Goal: Navigation & Orientation: Find specific page/section

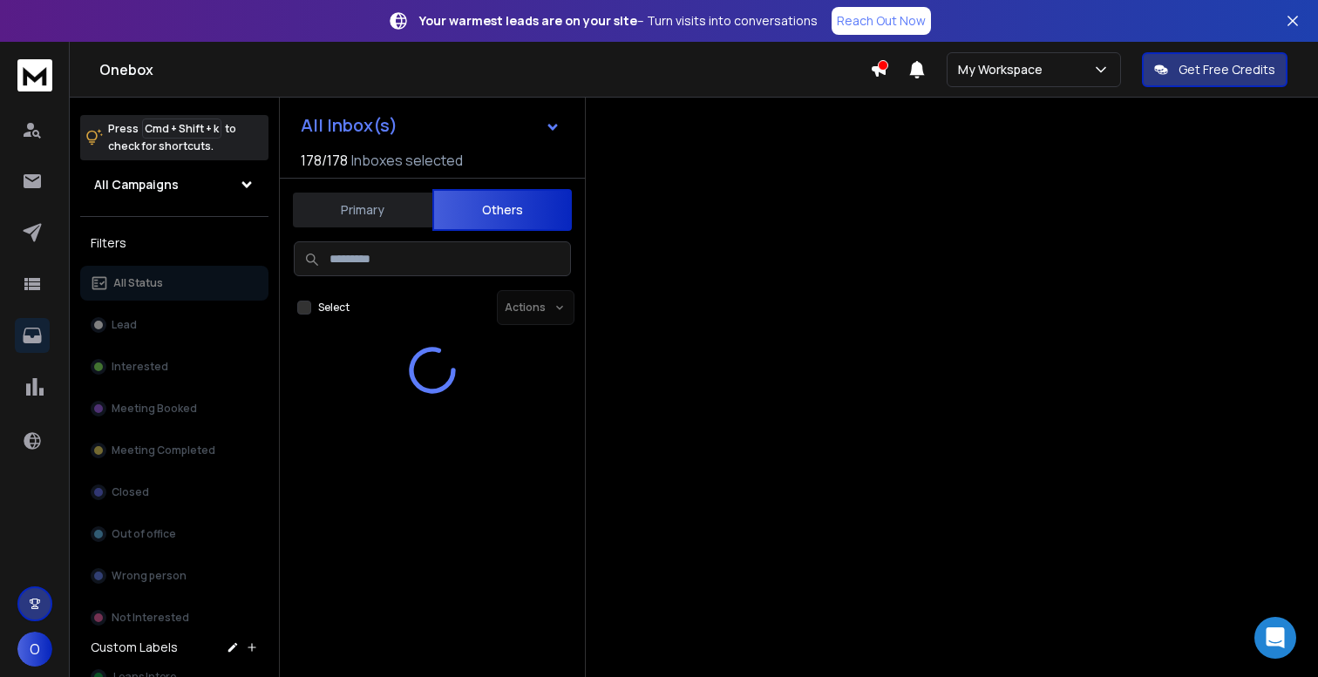
drag, startPoint x: 0, startPoint y: 0, endPoint x: 514, endPoint y: 200, distance: 551.6
click at [517, 198] on button "Others" at bounding box center [501, 210] width 139 height 42
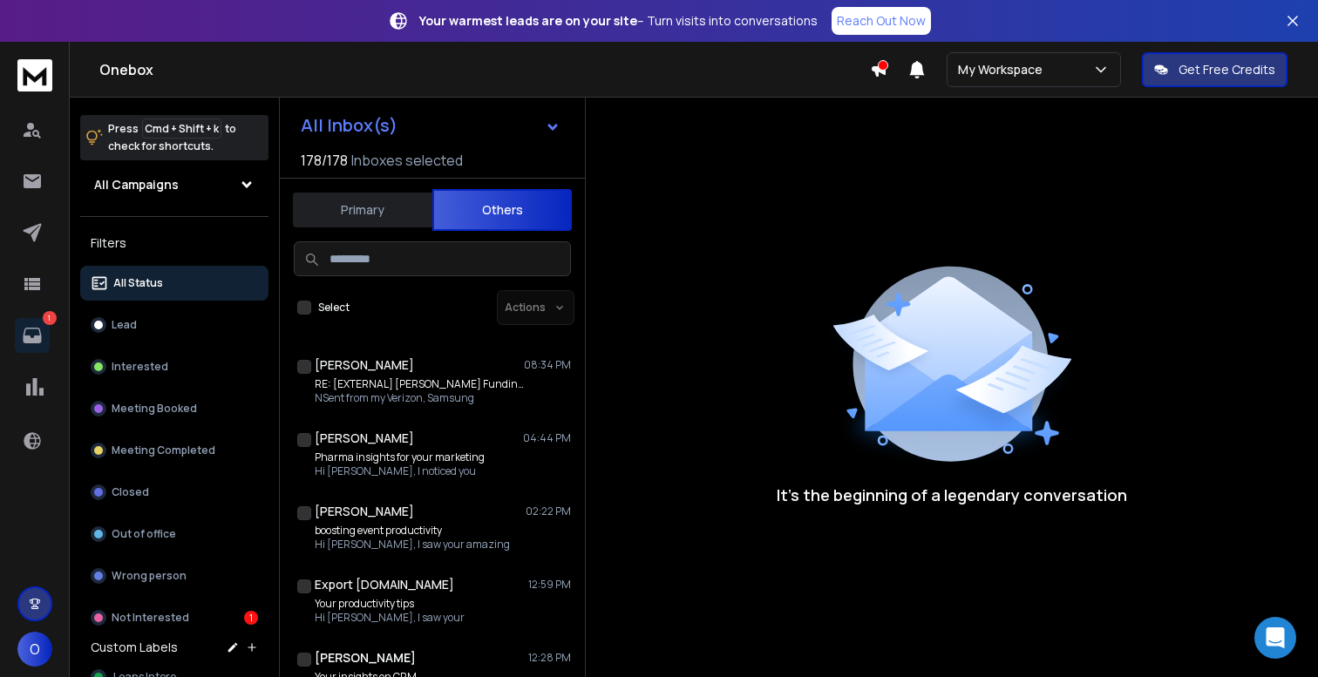
click at [392, 210] on button "Primary" at bounding box center [362, 210] width 139 height 38
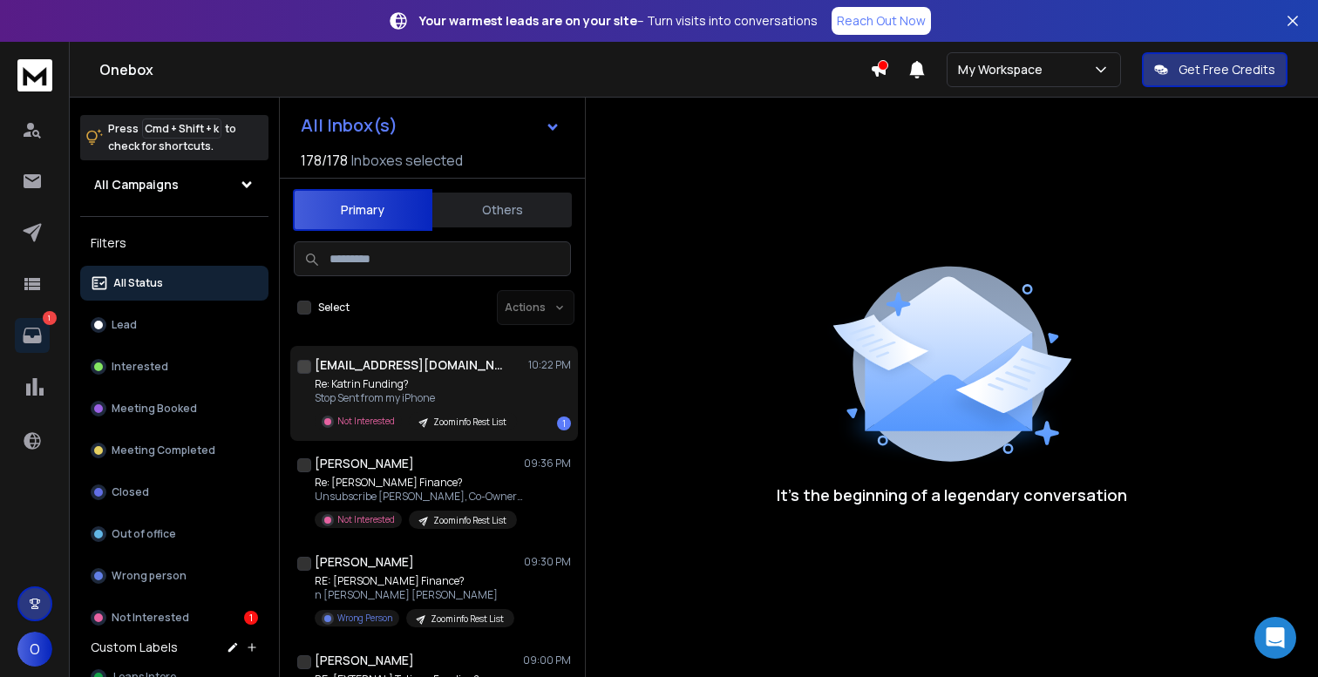
click at [517, 396] on p "Stop Sent from my iPhone" at bounding box center [416, 398] width 202 height 14
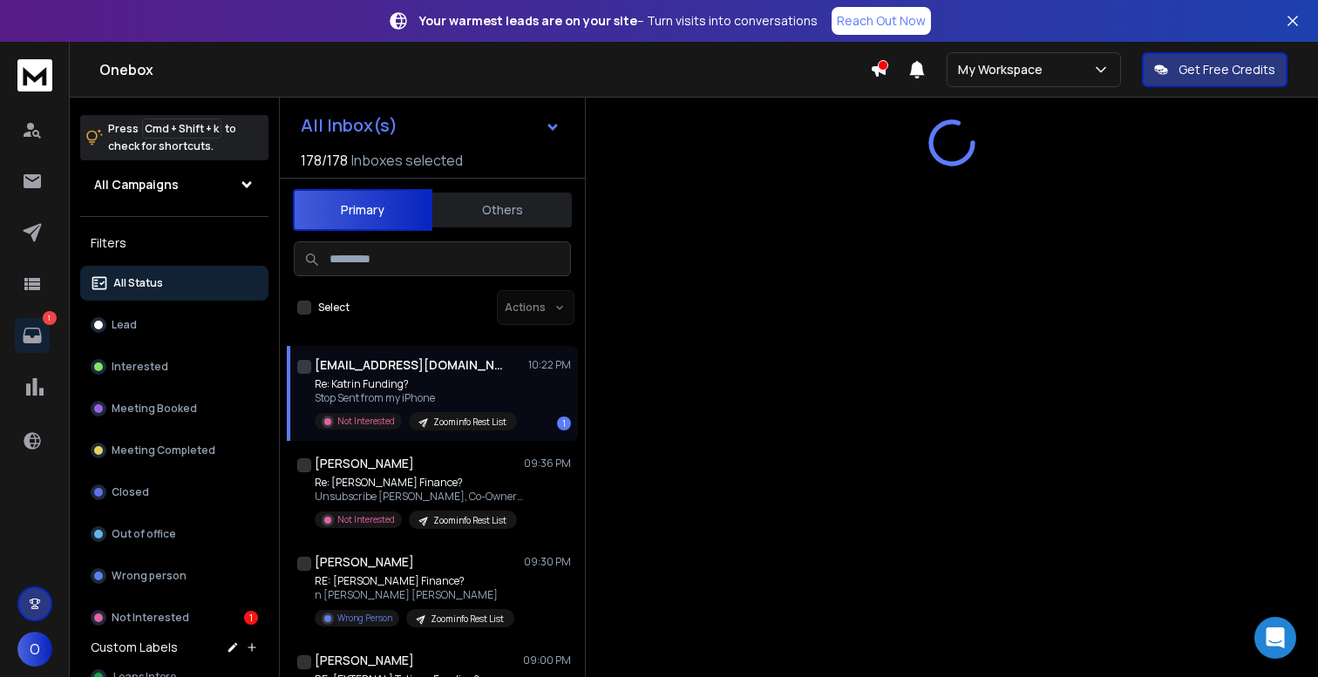
drag, startPoint x: 517, startPoint y: 396, endPoint x: 587, endPoint y: 383, distance: 71.6
click at [517, 396] on p "Stop Sent from my iPhone" at bounding box center [416, 398] width 202 height 14
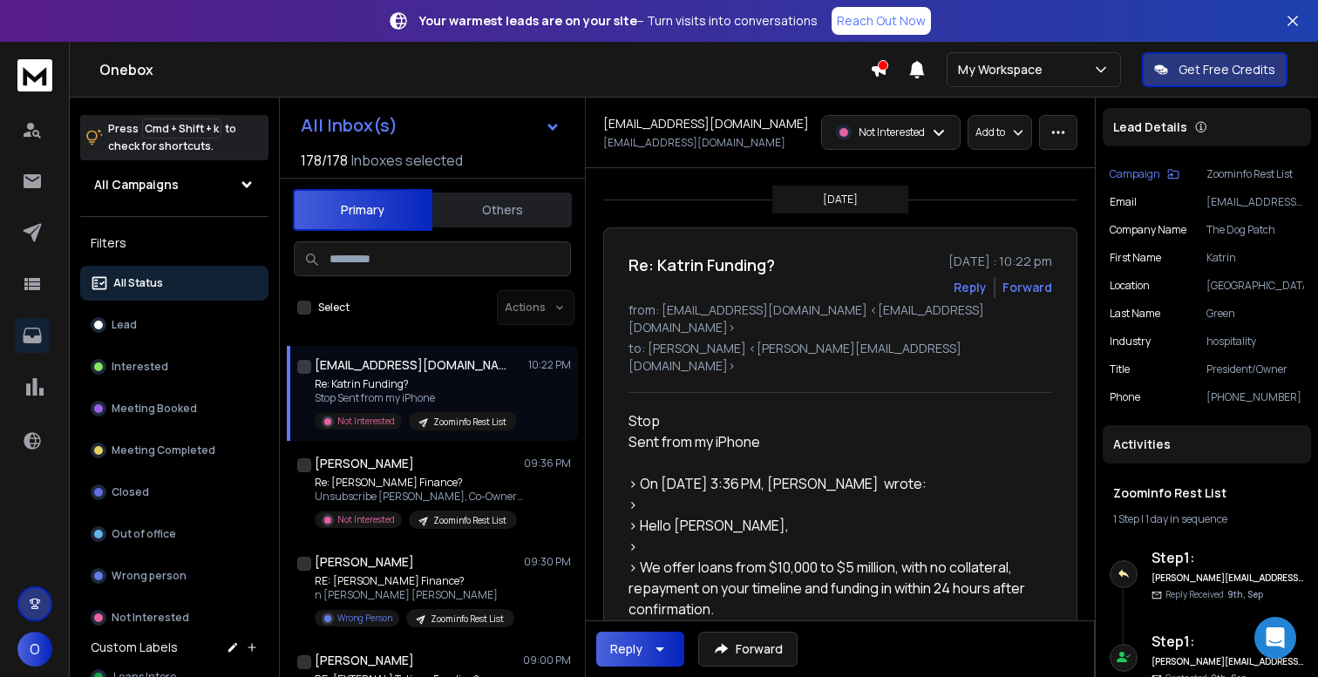
click at [383, 189] on div "All Inbox(s) 178 / 178 Inboxes selected Primary Others Select Actions [EMAIL_AD…" at bounding box center [432, 436] width 305 height 677
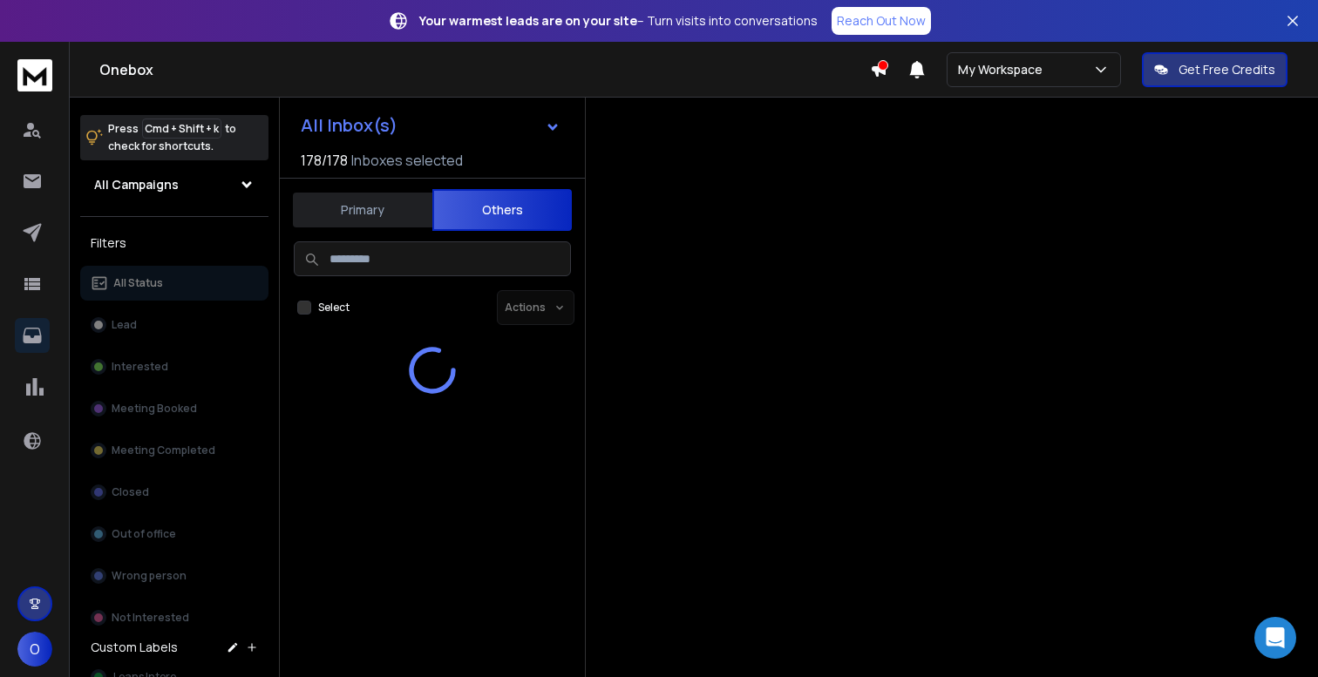
click at [494, 210] on button "Others" at bounding box center [501, 210] width 139 height 42
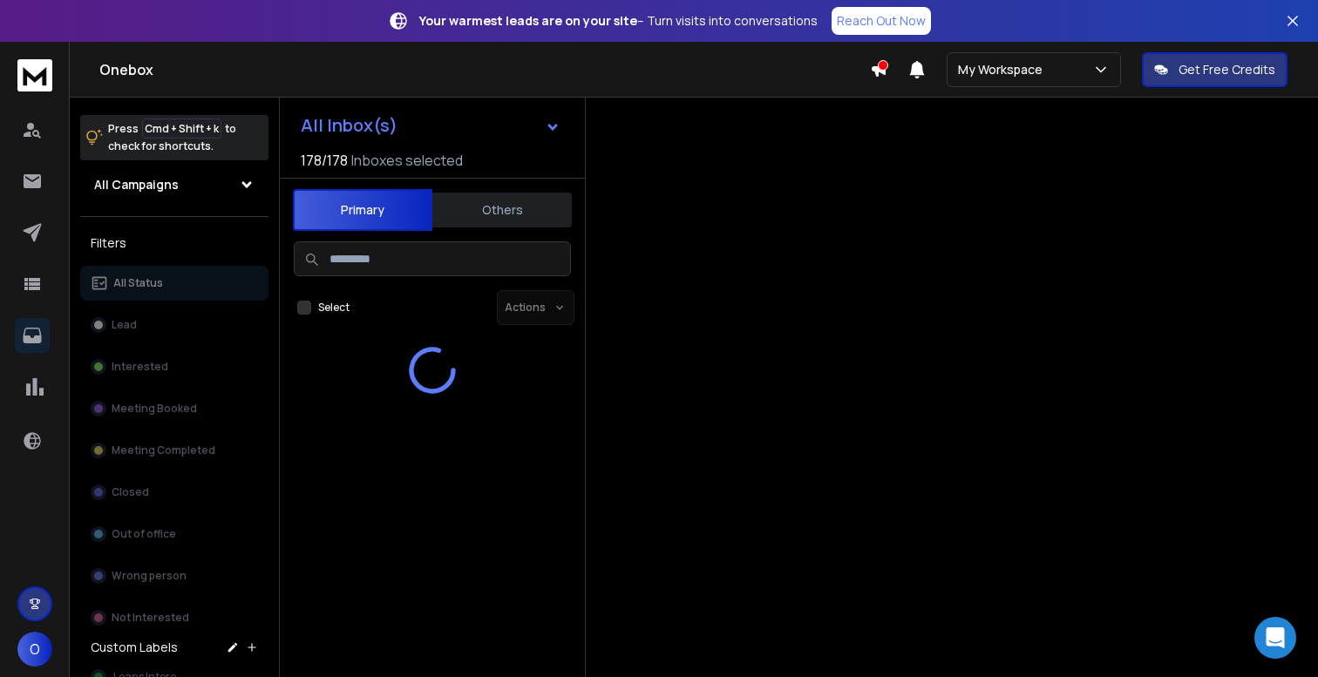
click at [408, 213] on button "Primary" at bounding box center [362, 210] width 139 height 42
